Goal: Information Seeking & Learning: Check status

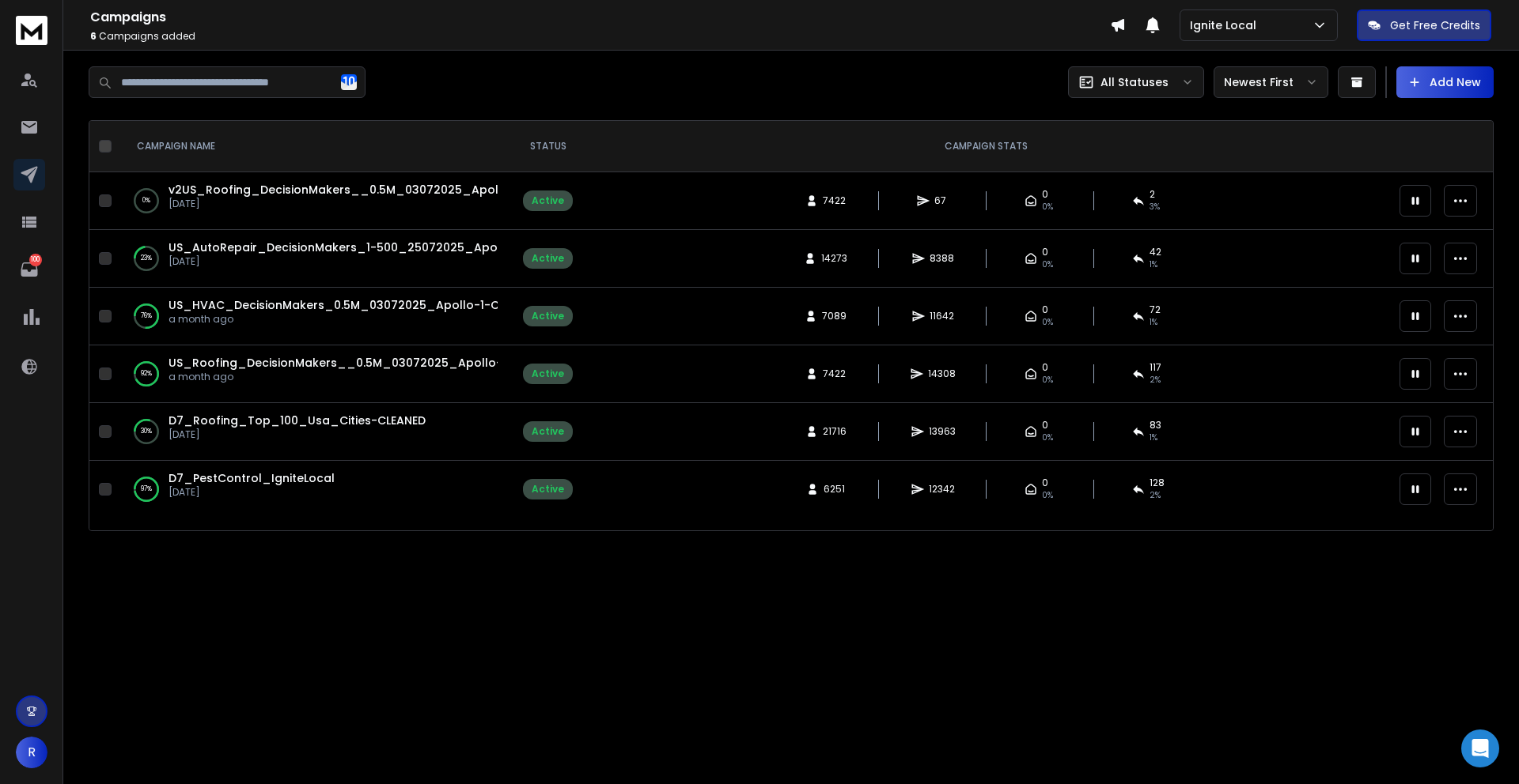
click at [1424, 381] on button at bounding box center [1415, 373] width 32 height 32
click at [384, 189] on span "v2US_Roofing_DecisionMakers__0.5M_03072025_Apollo-CLEANED" at bounding box center [366, 189] width 395 height 15
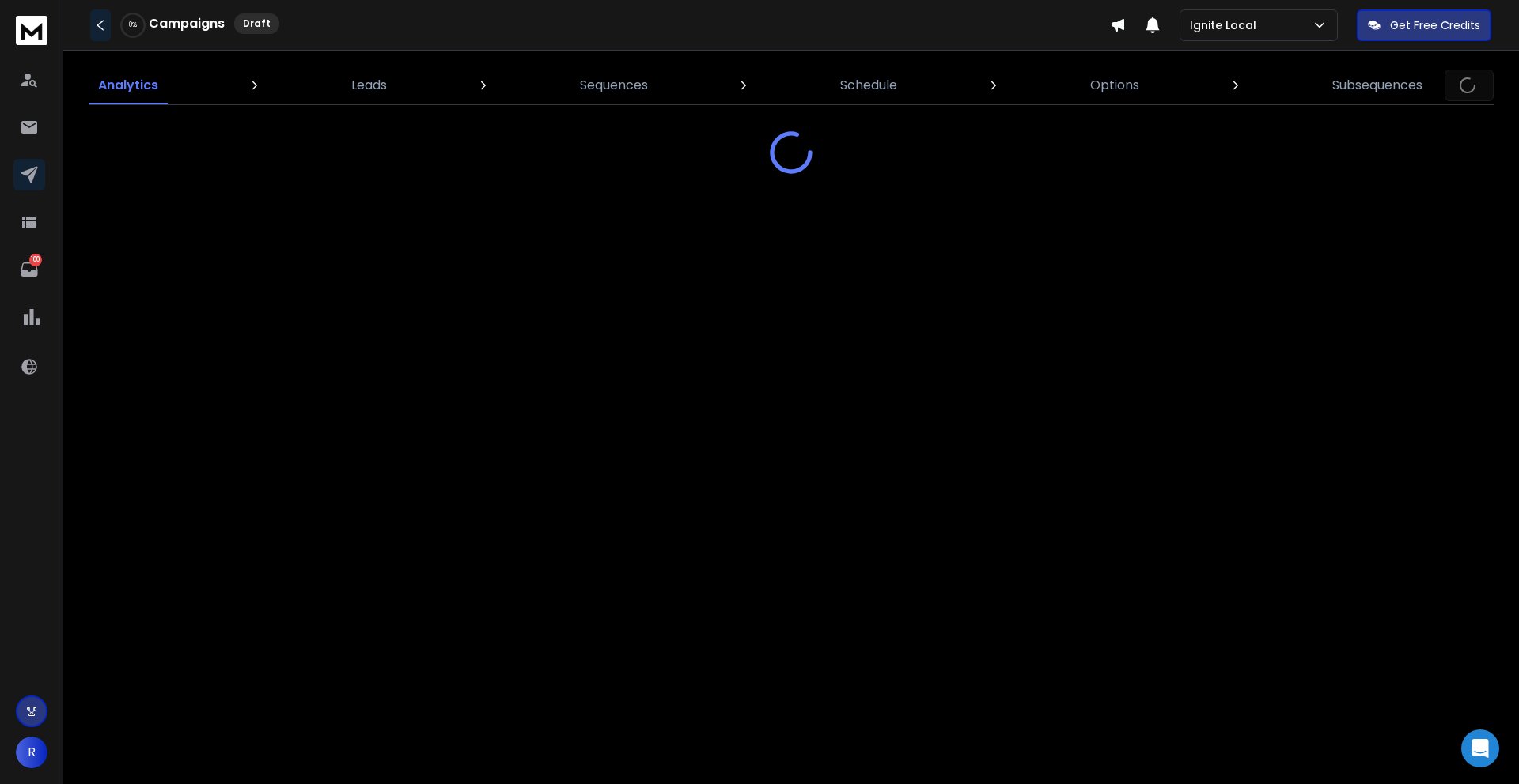
click at [95, 22] on icon at bounding box center [100, 25] width 15 height 15
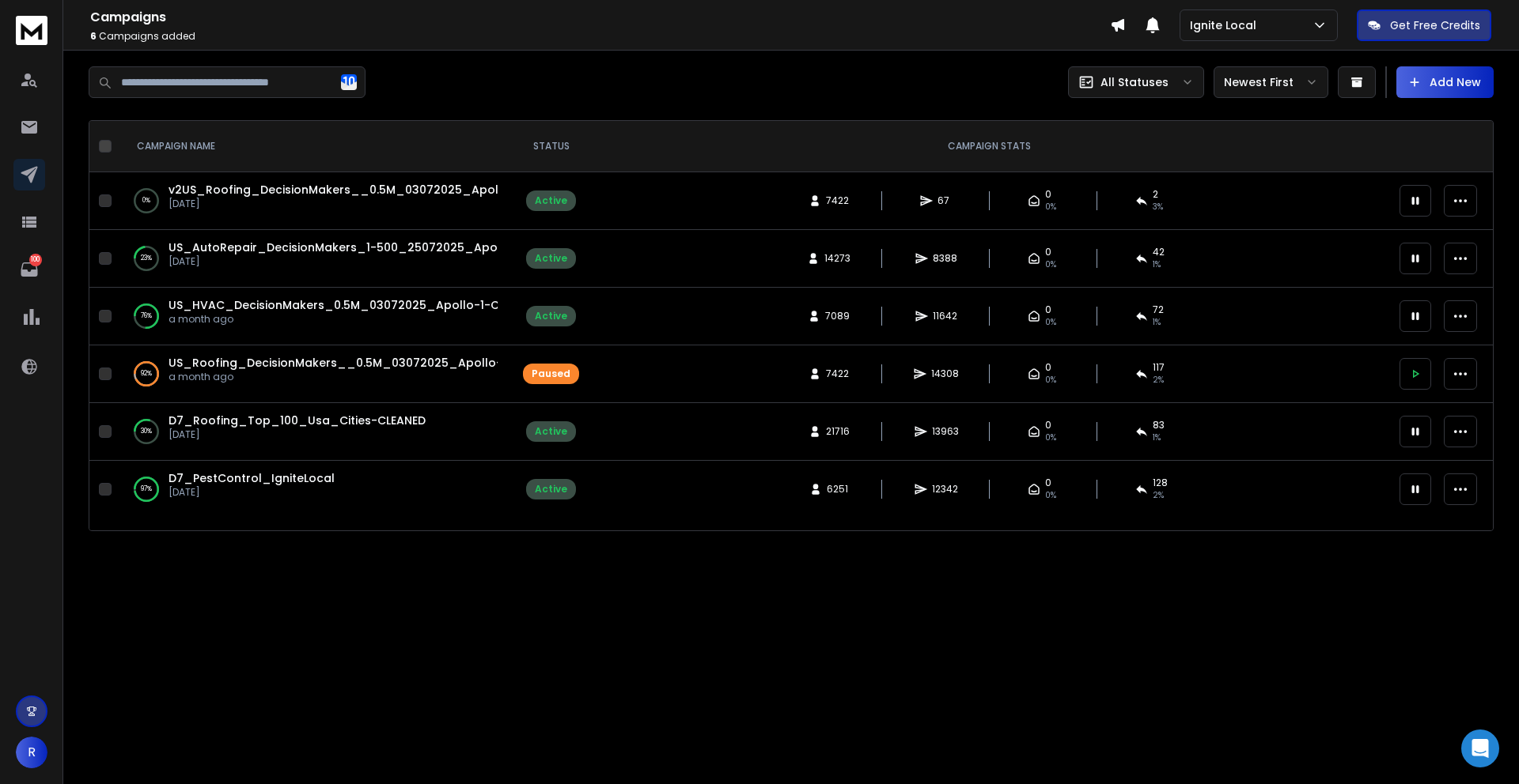
click at [240, 363] on span "US_Roofing_DecisionMakers__0.5M_03072025_Apollo-CLEANED" at bounding box center [360, 362] width 382 height 15
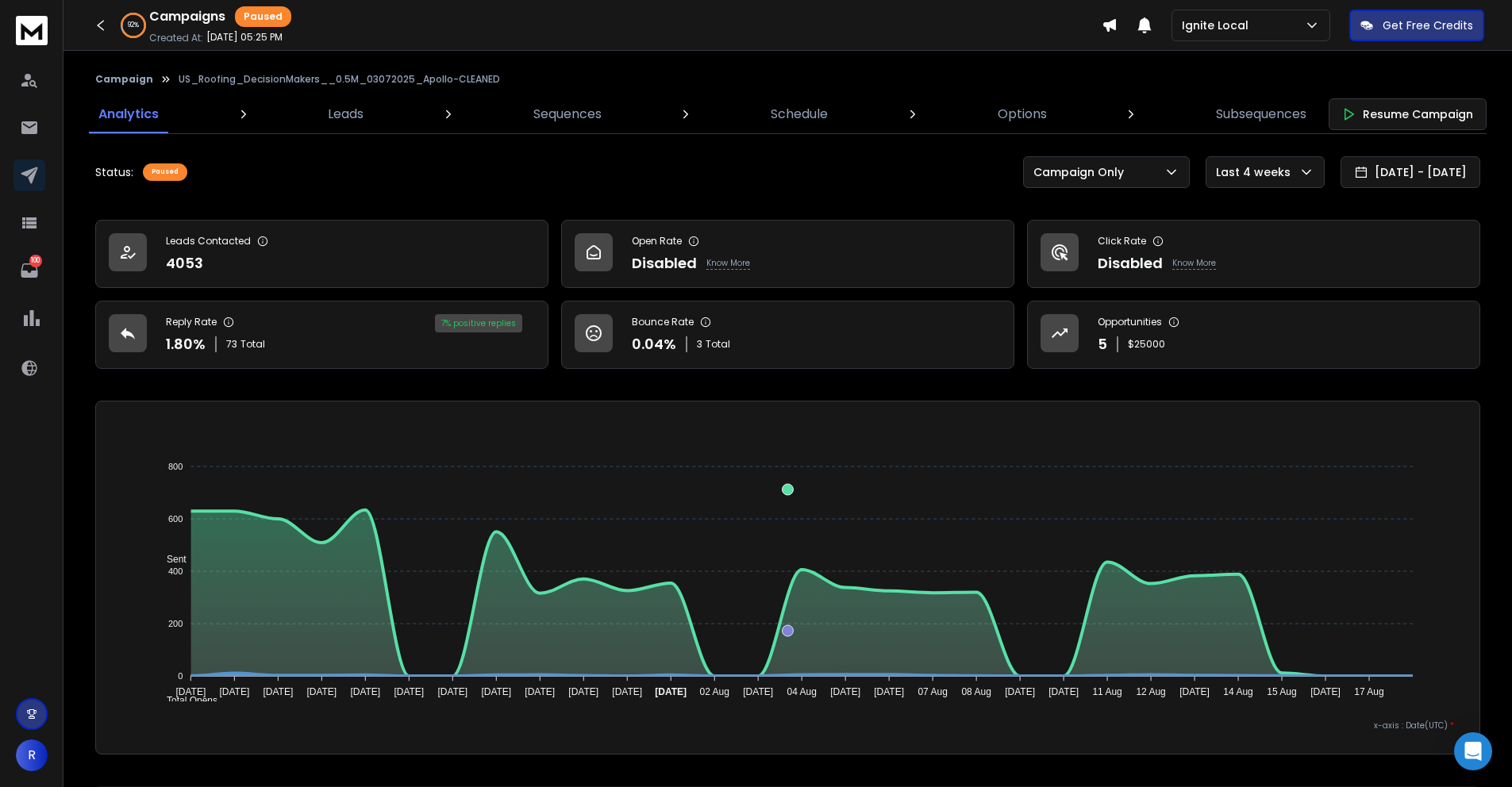
click at [1322, 325] on link "Opportunities 5 $ 25000" at bounding box center [1254, 334] width 454 height 68
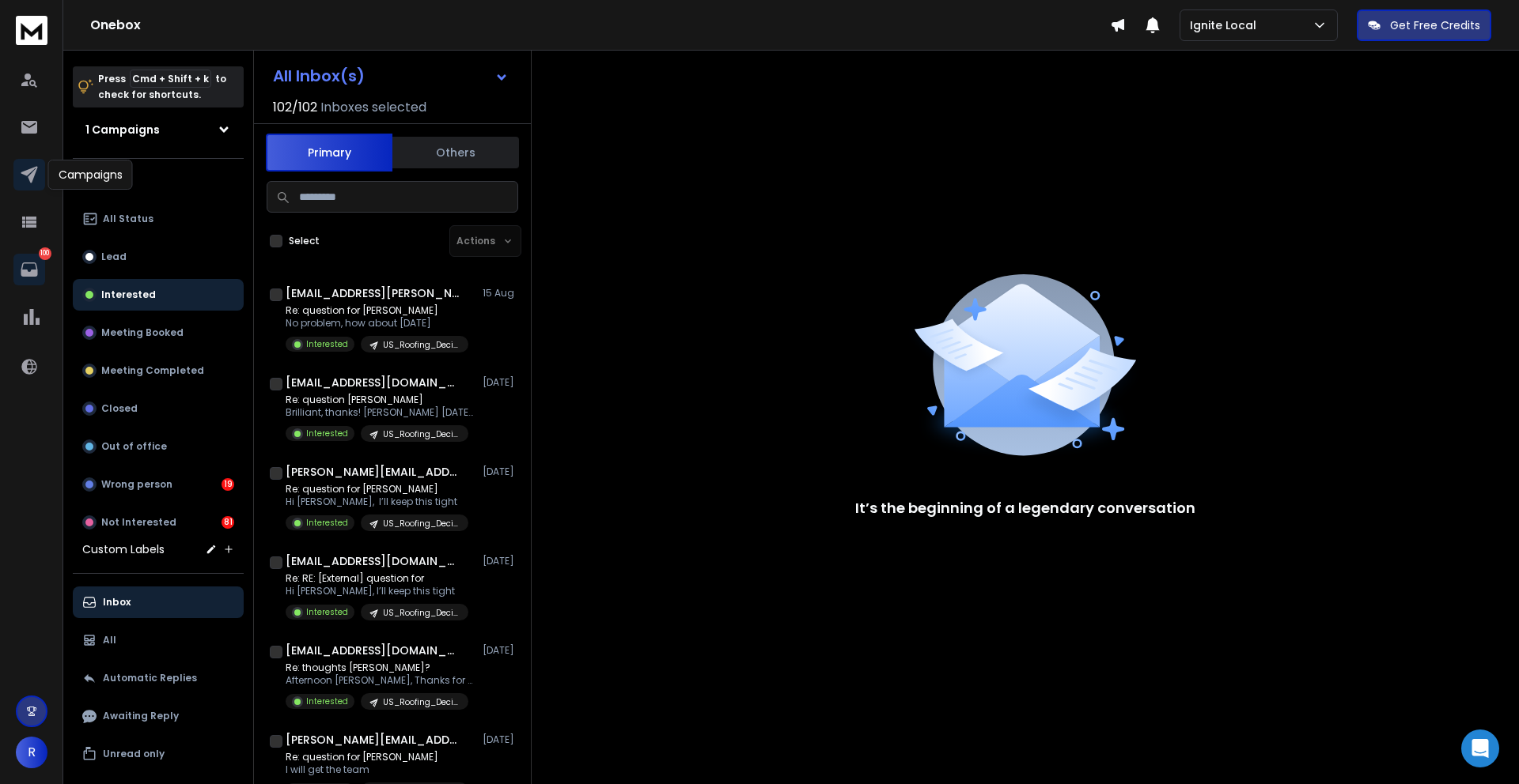
click at [29, 188] on link at bounding box center [29, 175] width 32 height 32
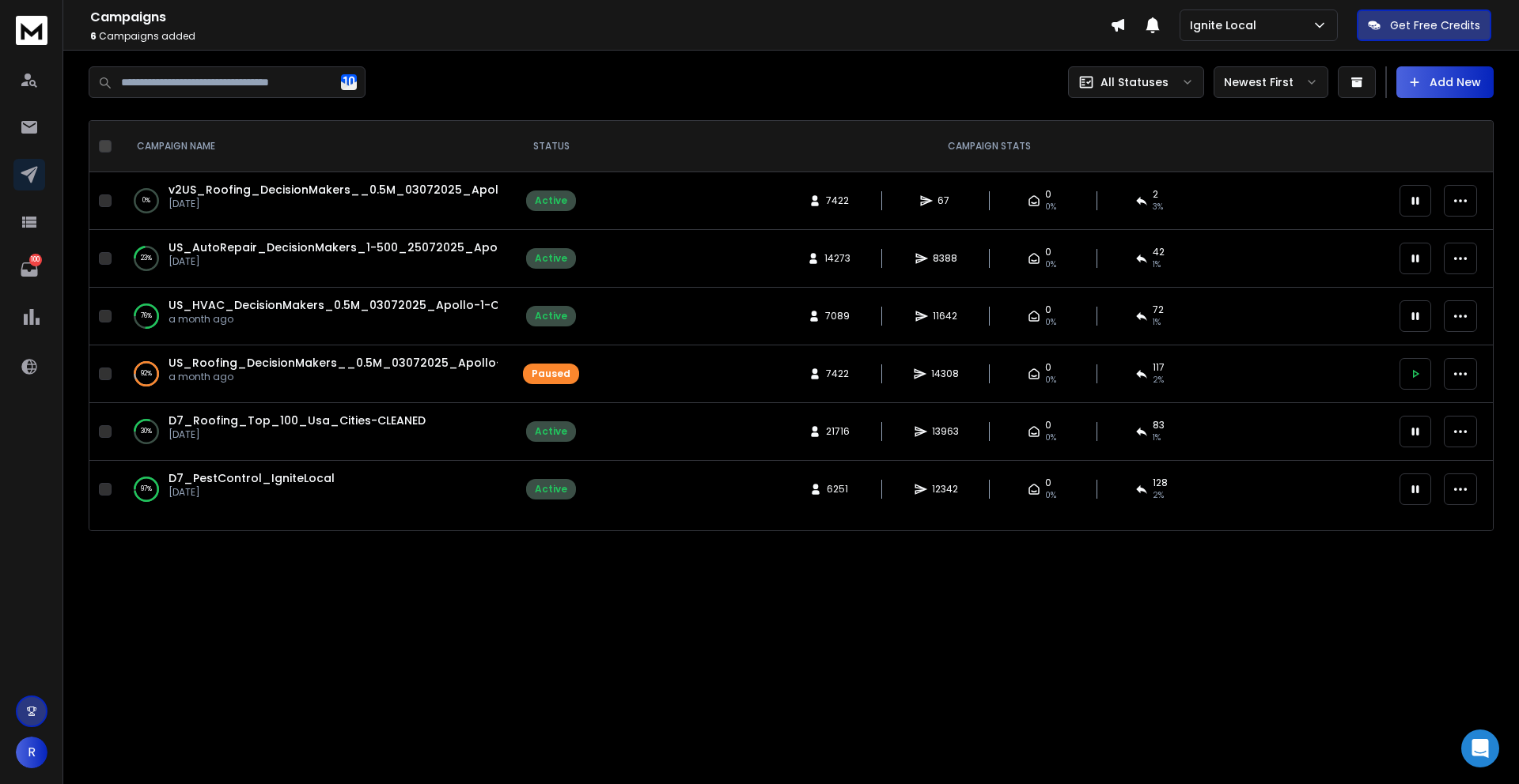
click at [335, 256] on p "[DATE]" at bounding box center [333, 262] width 329 height 13
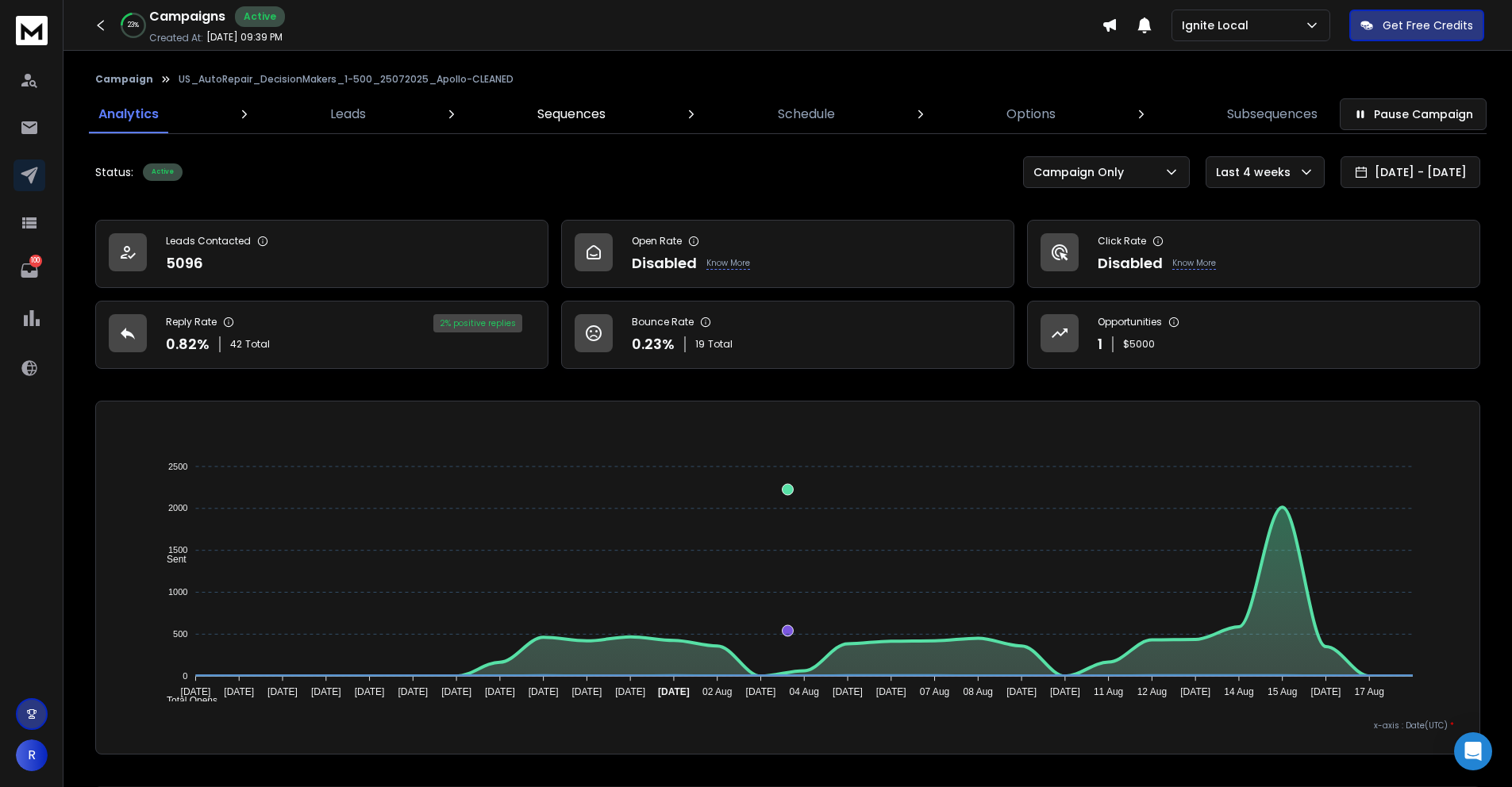
click at [547, 117] on p "Sequences" at bounding box center [571, 114] width 68 height 19
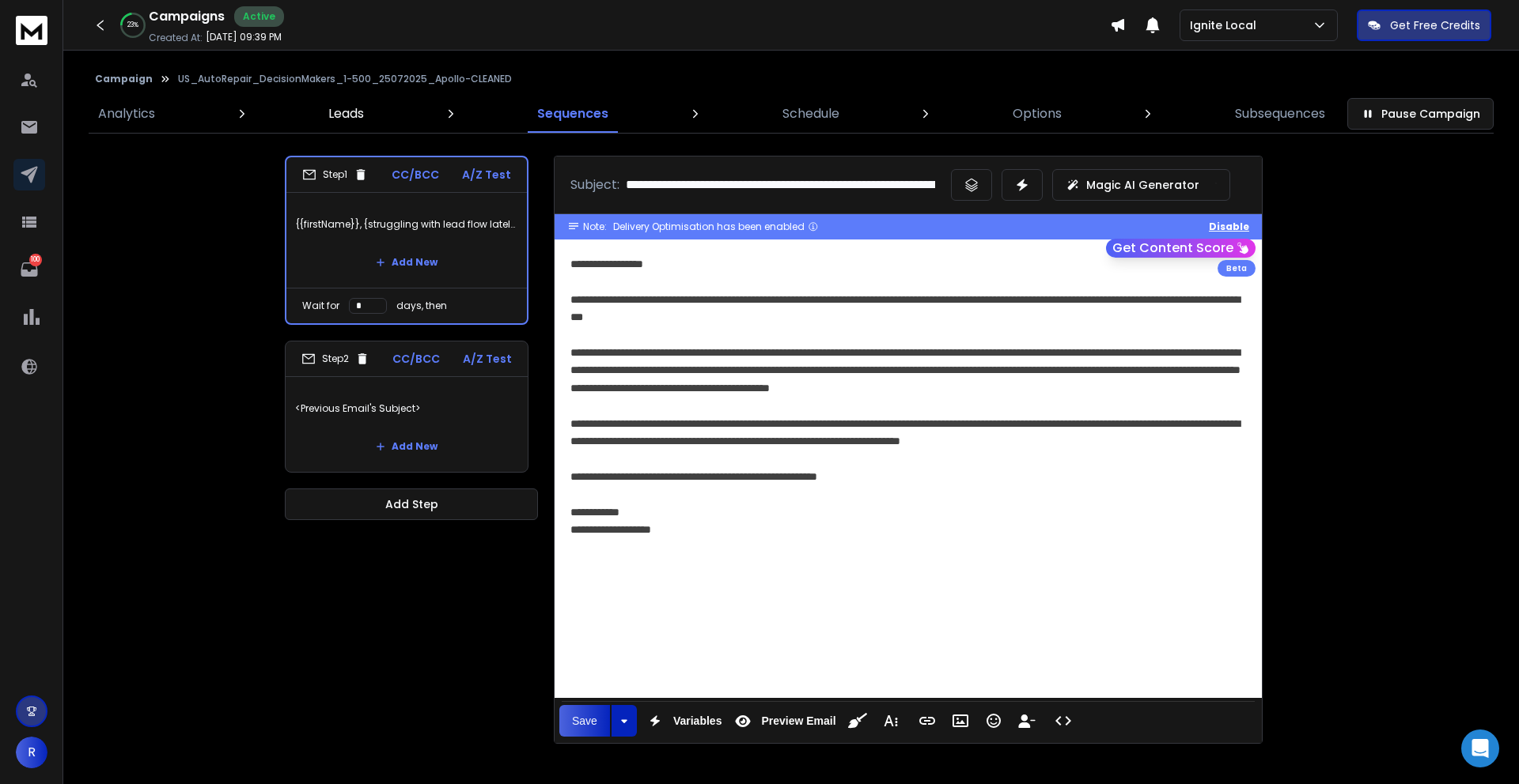
click at [367, 116] on link "Leads" at bounding box center [345, 114] width 54 height 38
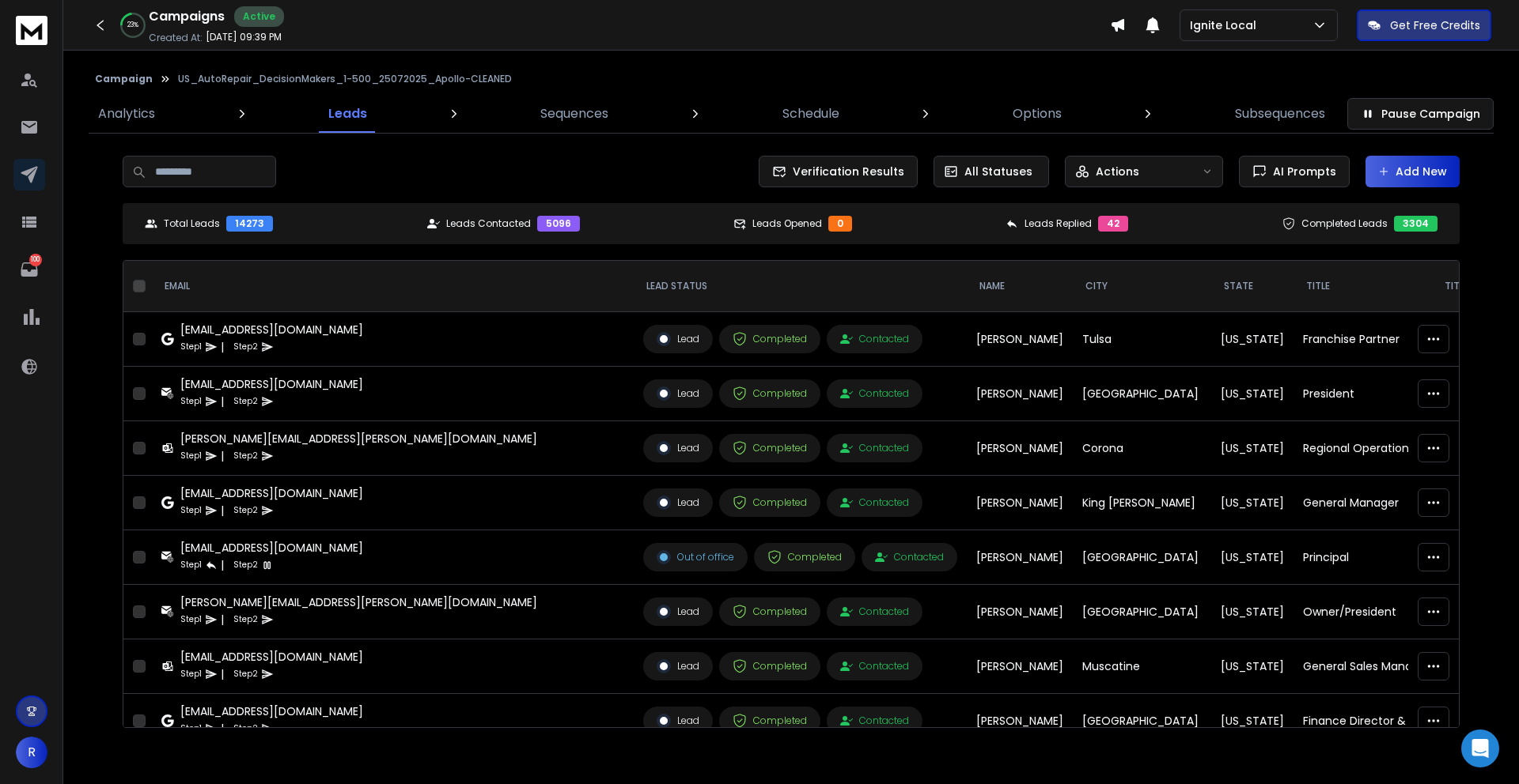
click at [312, 326] on div "[EMAIL_ADDRESS][DOMAIN_NAME]" at bounding box center [271, 330] width 183 height 15
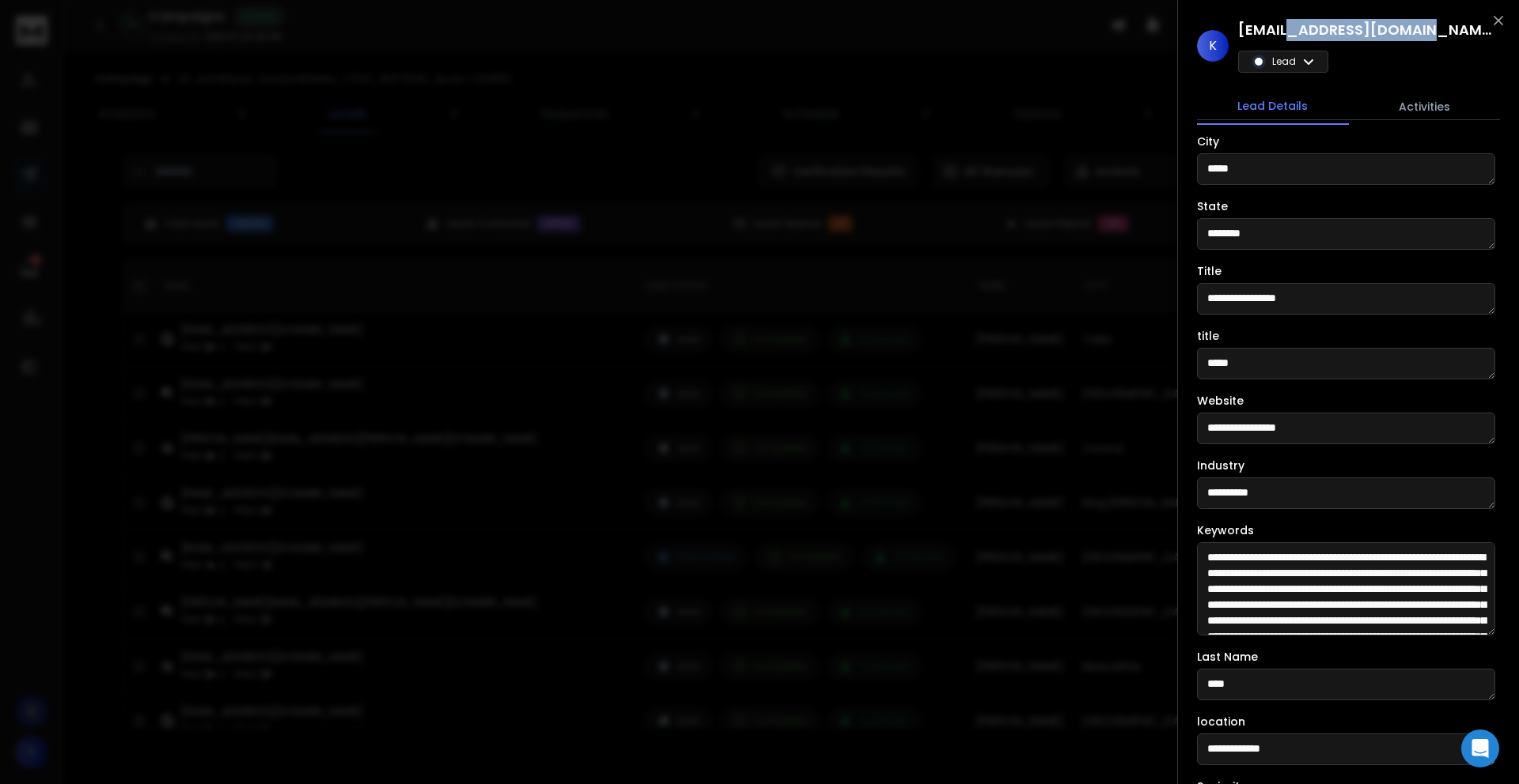
drag, startPoint x: 1289, startPoint y: 28, endPoint x: 1425, endPoint y: 44, distance: 136.9
click at [1425, 44] on div "K [EMAIL_ADDRESS][DOMAIN_NAME] Lead" at bounding box center [1348, 46] width 303 height 53
copy h1 "[DOMAIN_NAME]"
drag, startPoint x: 918, startPoint y: 211, endPoint x: 948, endPoint y: 205, distance: 30.6
click at [919, 211] on div at bounding box center [760, 392] width 1519 height 784
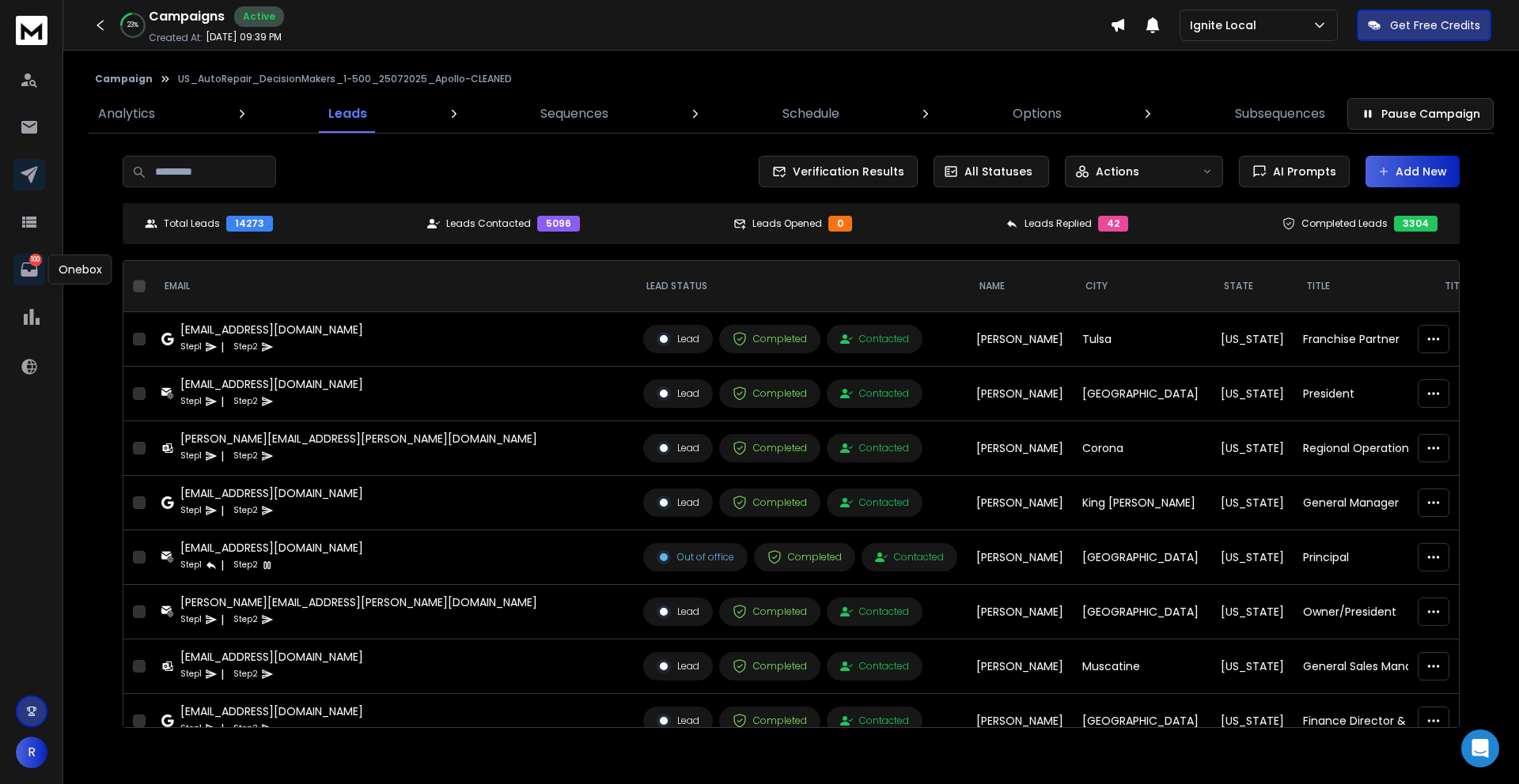
click at [25, 256] on link "100" at bounding box center [29, 269] width 32 height 32
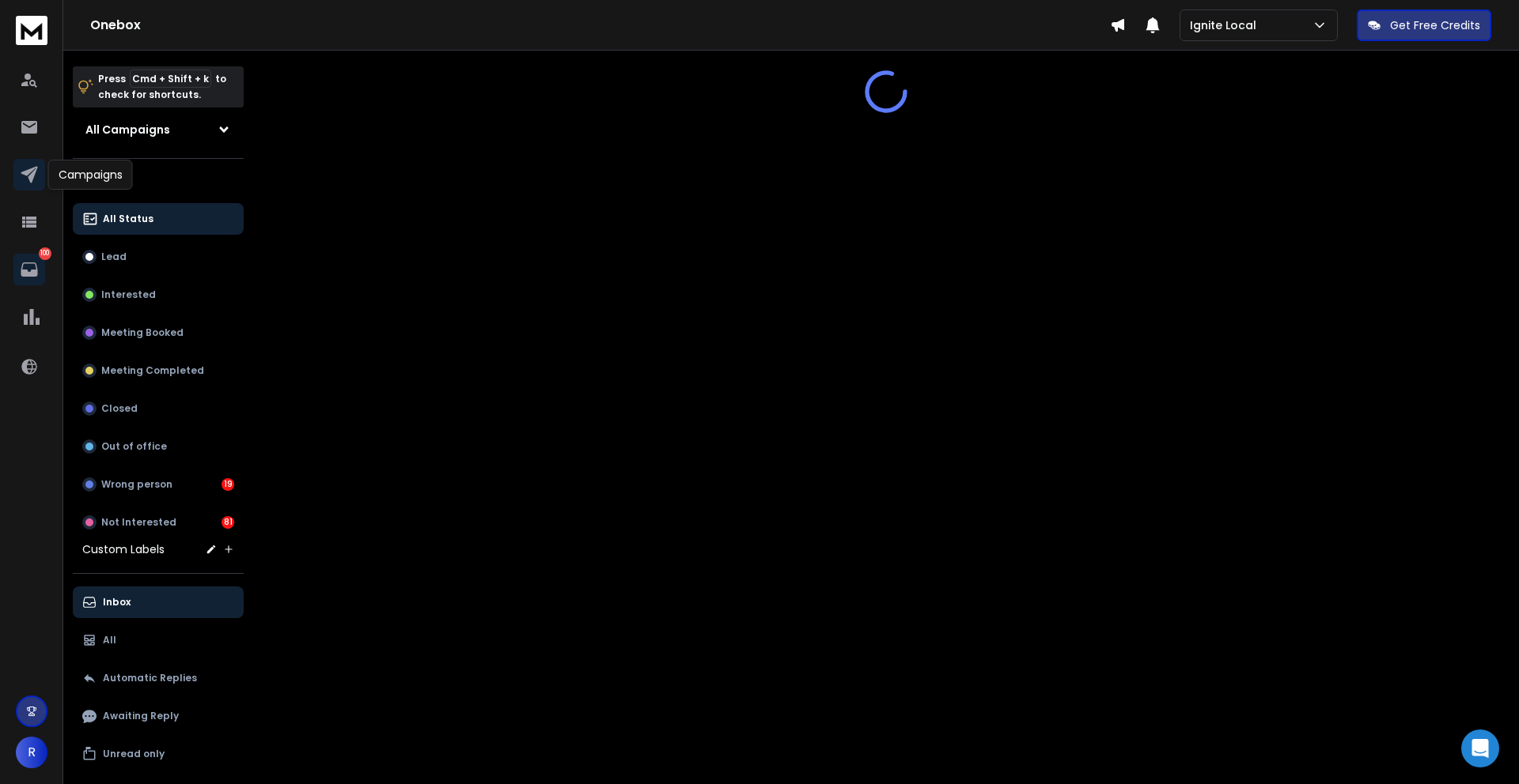
click at [32, 173] on icon at bounding box center [28, 174] width 16 height 16
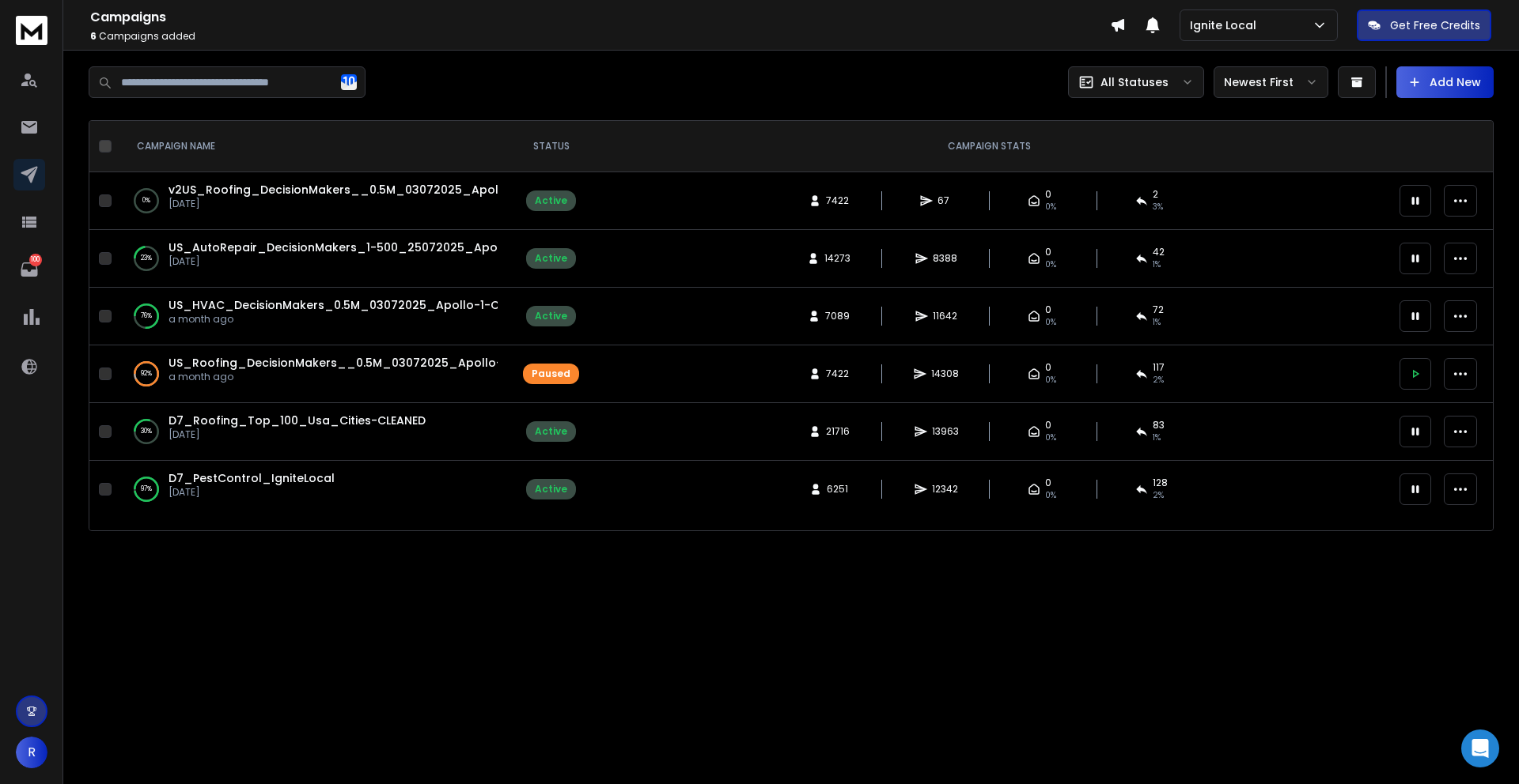
click at [1403, 491] on button at bounding box center [1415, 489] width 32 height 32
click at [1453, 488] on icon "button" at bounding box center [1460, 489] width 16 height 15
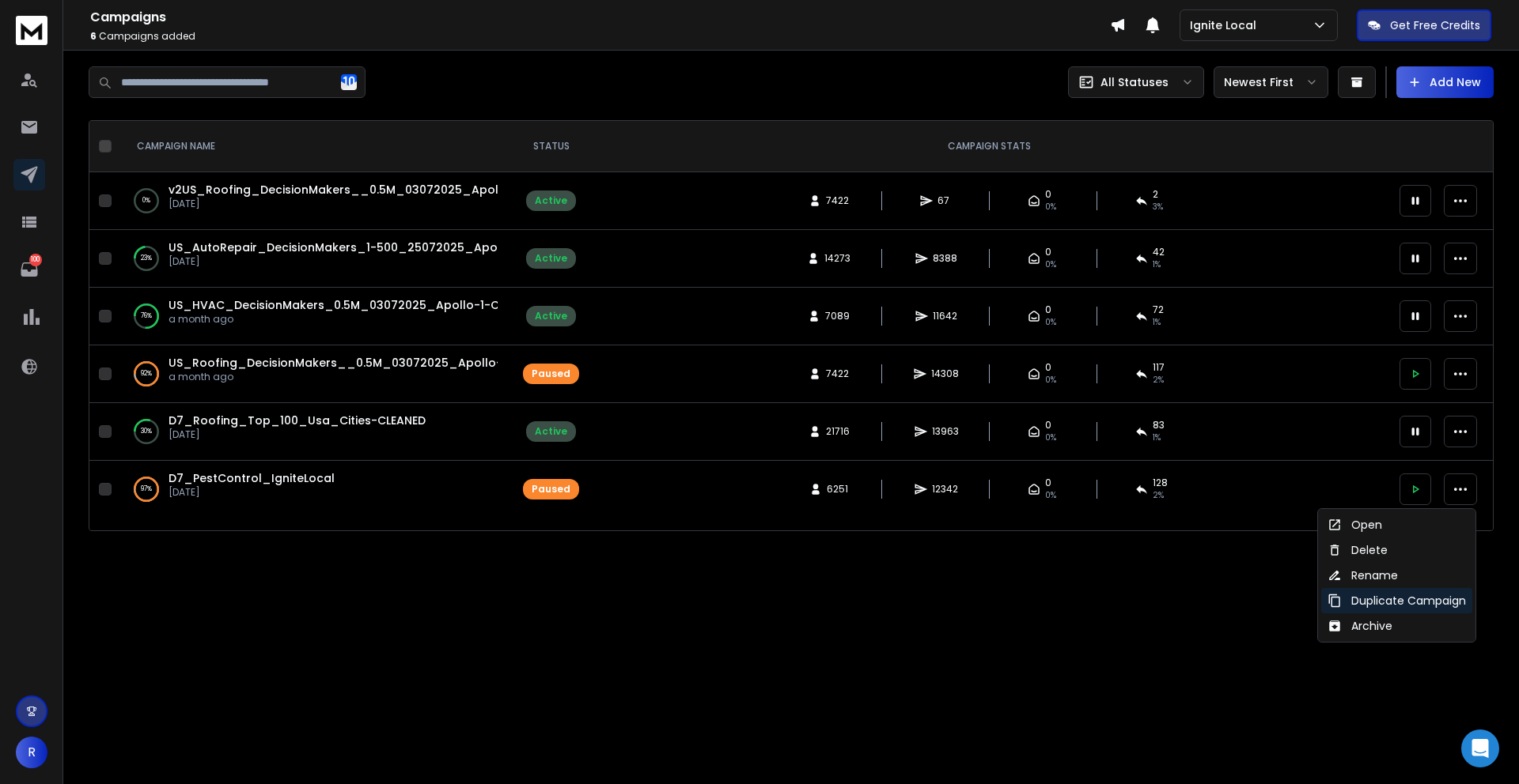
click at [597, 659] on div "Your warmest leads are on your site – Turn visits into conversations Reach Out …" at bounding box center [760, 392] width 1519 height 784
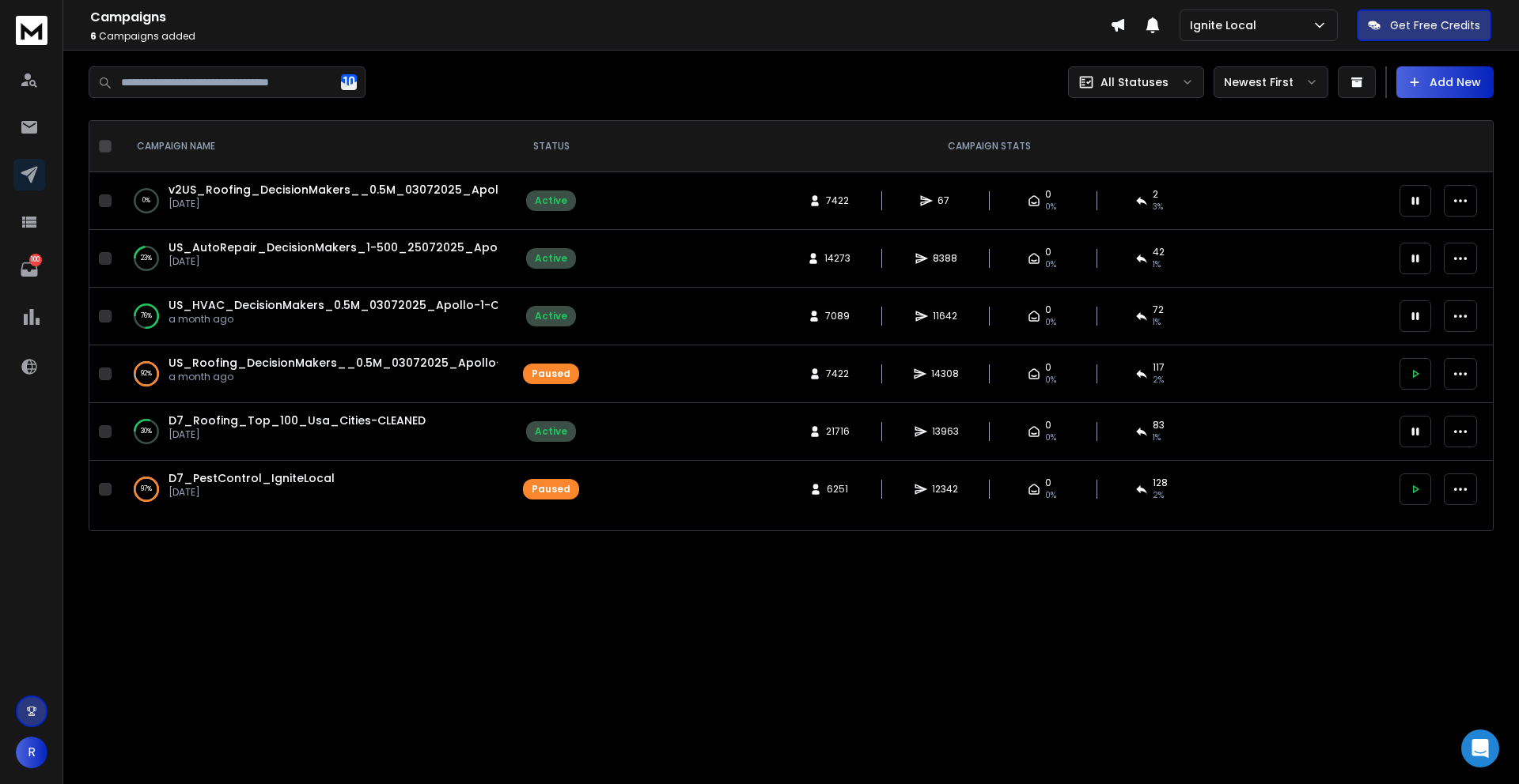
click at [1195, 315] on div "7089 11642 0 0% 72 1 %" at bounding box center [989, 316] width 783 height 25
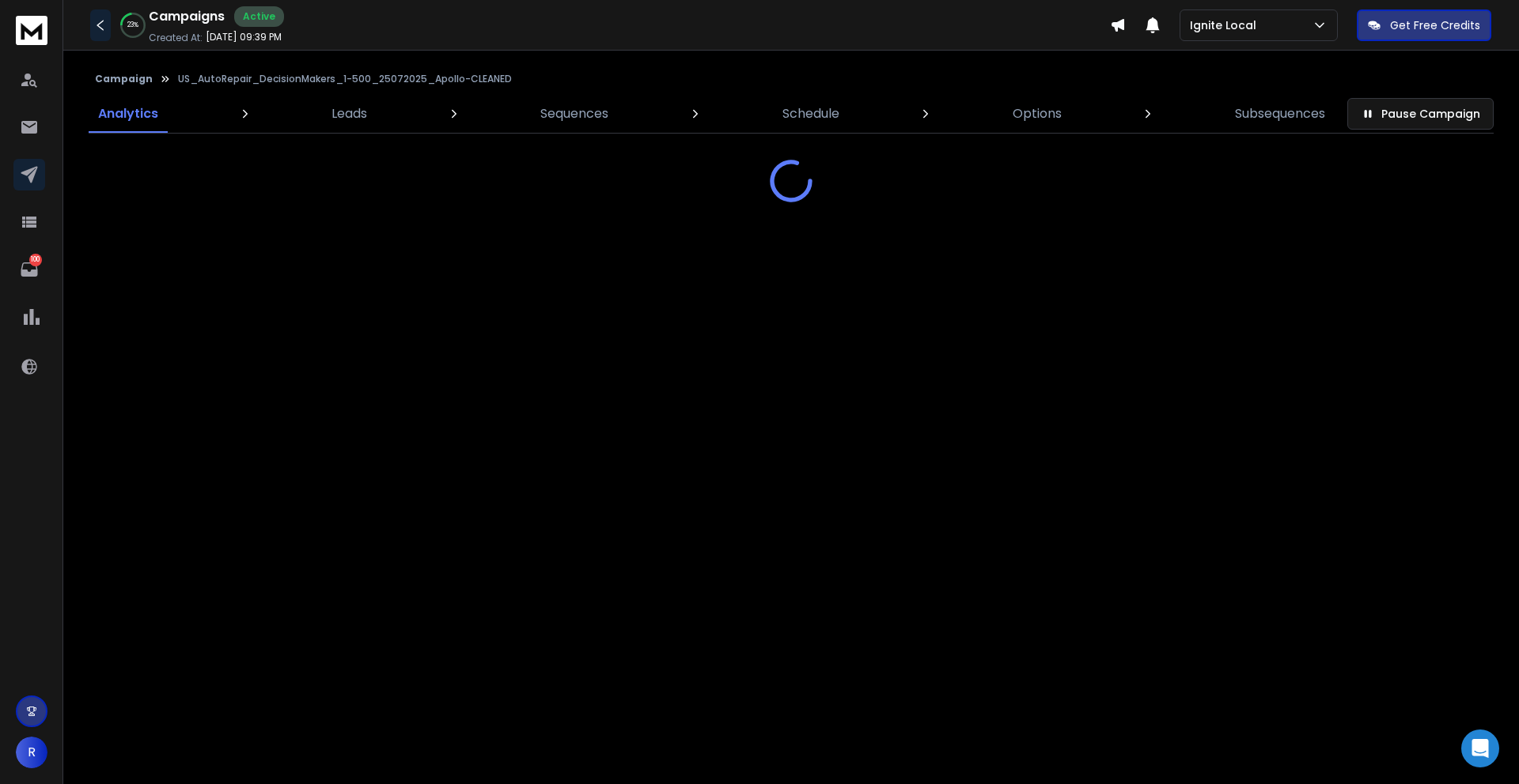
click at [98, 34] on button at bounding box center [101, 25] width 21 height 32
